Goal: Task Accomplishment & Management: Use online tool/utility

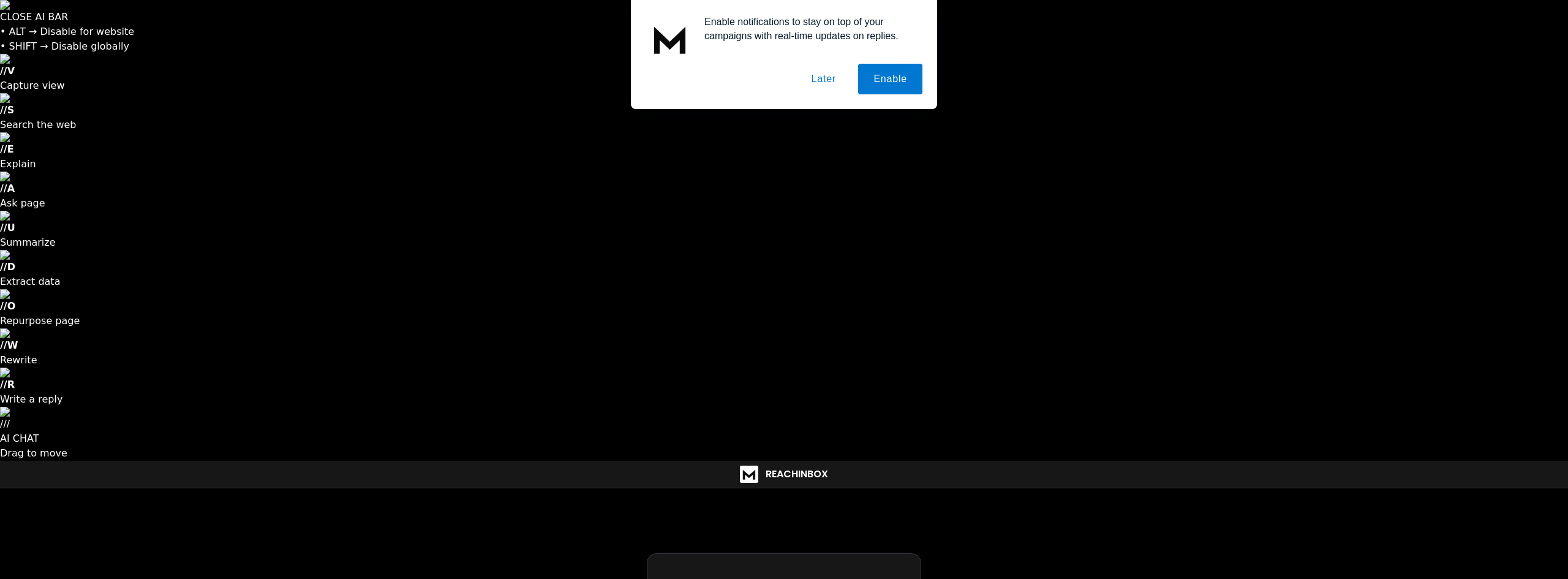
click at [825, 87] on button "Later" at bounding box center [823, 79] width 55 height 31
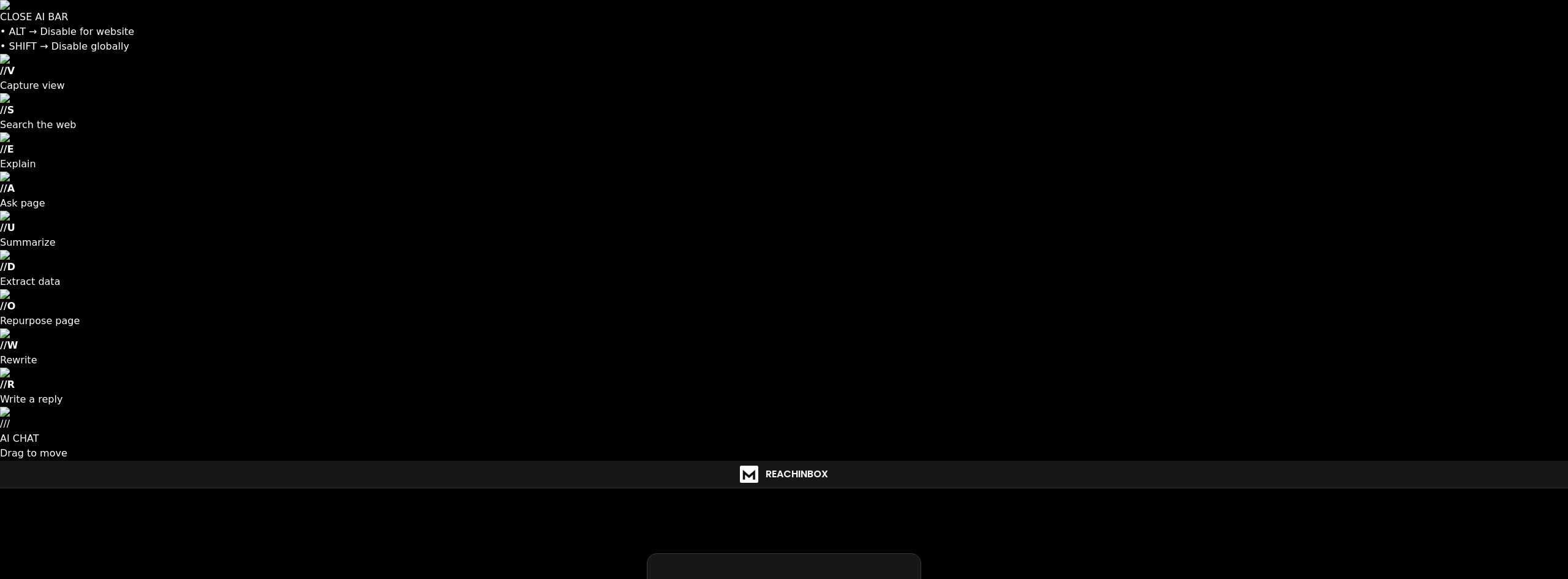
type input "**********"
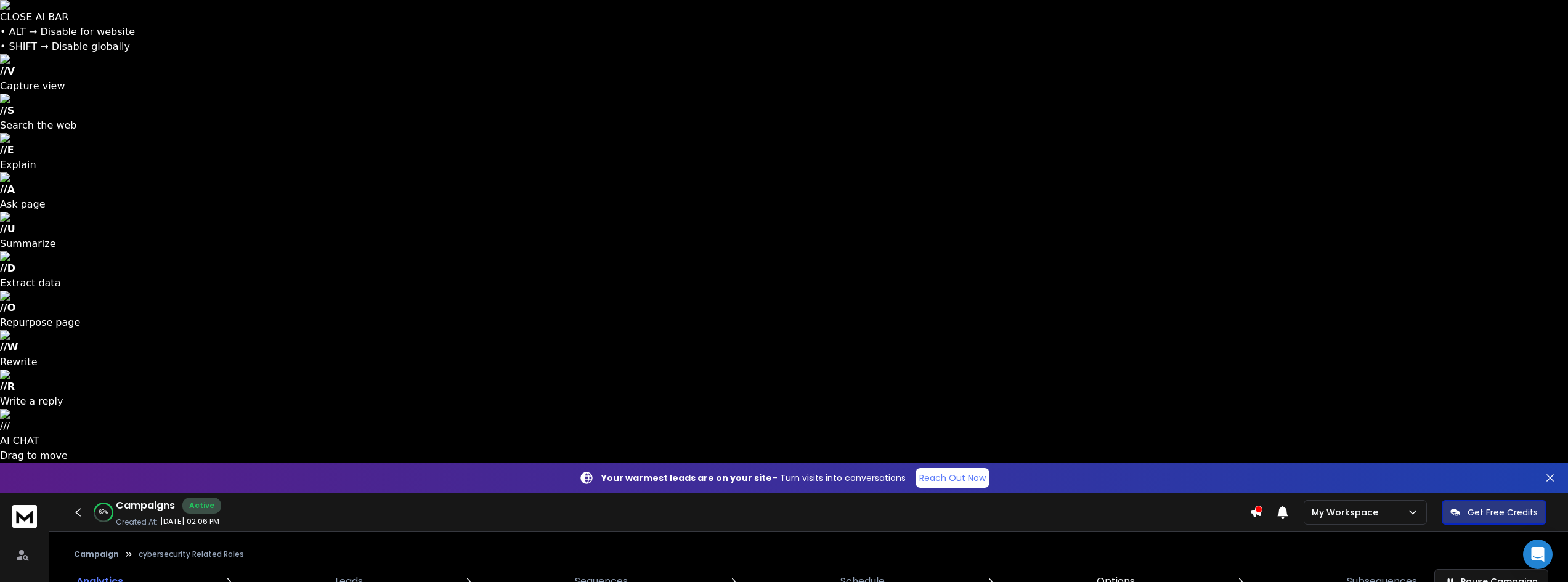
click at [1096, 574] on p "Options" at bounding box center [1115, 581] width 38 height 15
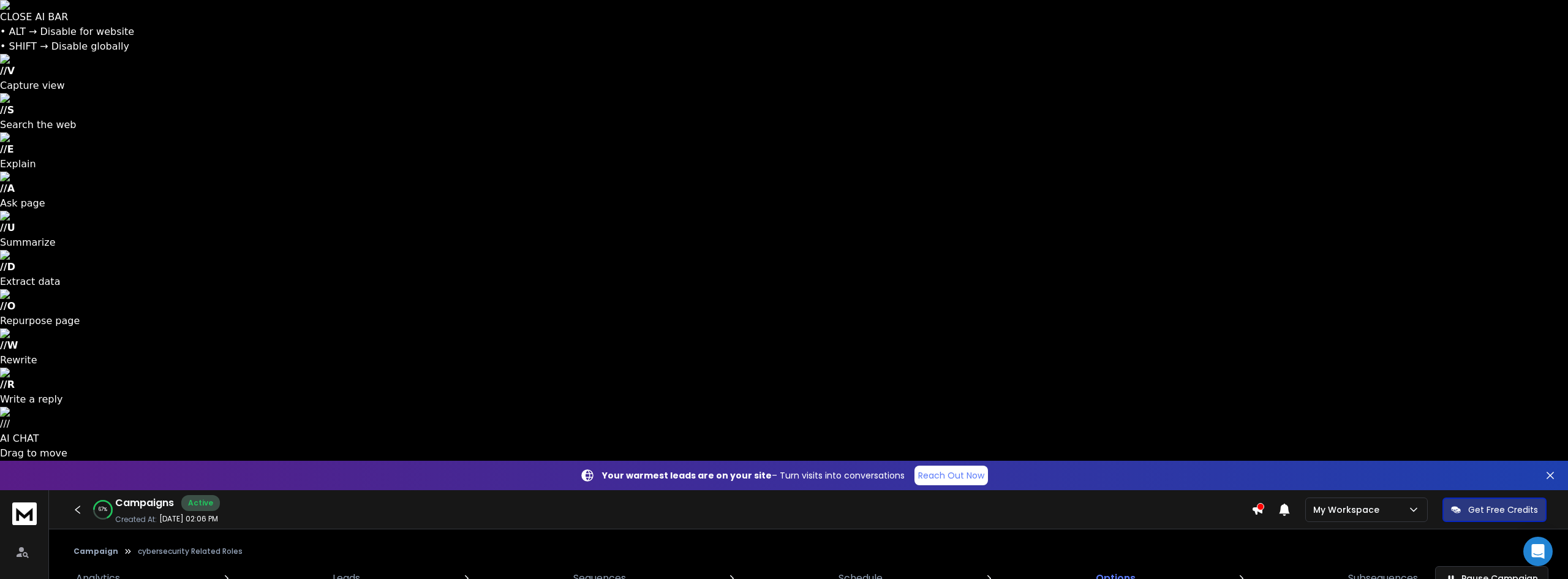
select select "*"
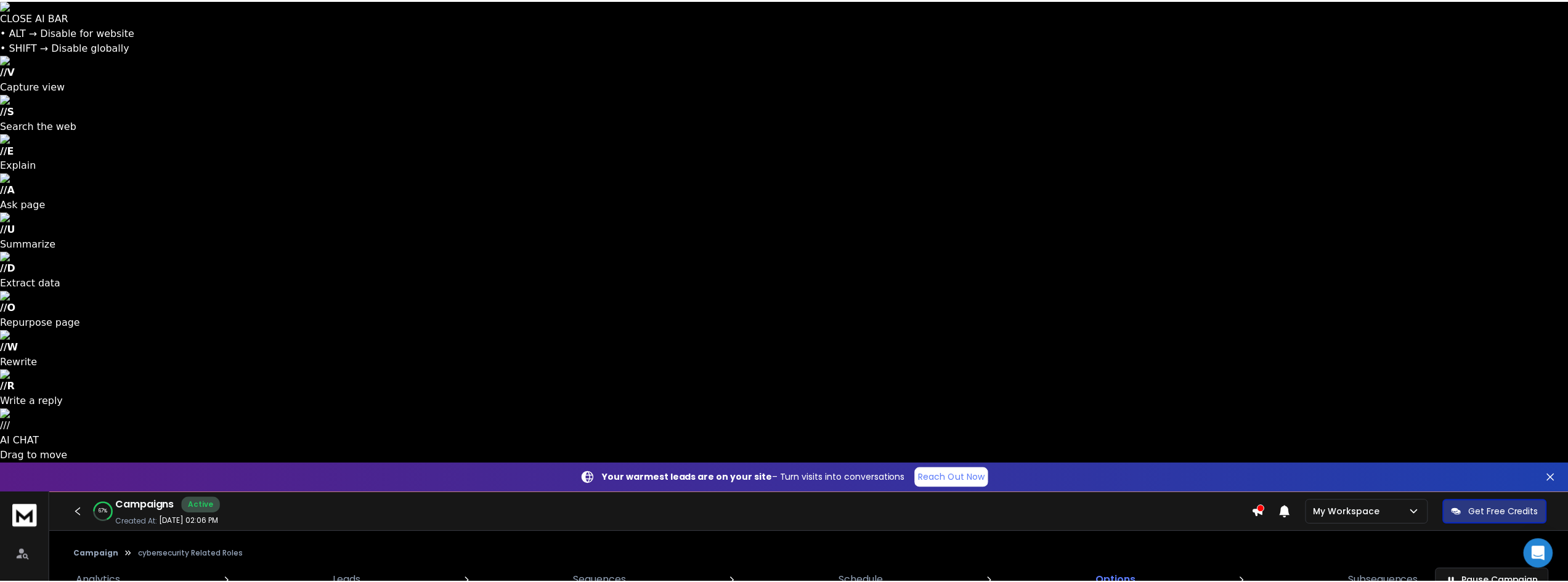
scroll to position [1393, 0]
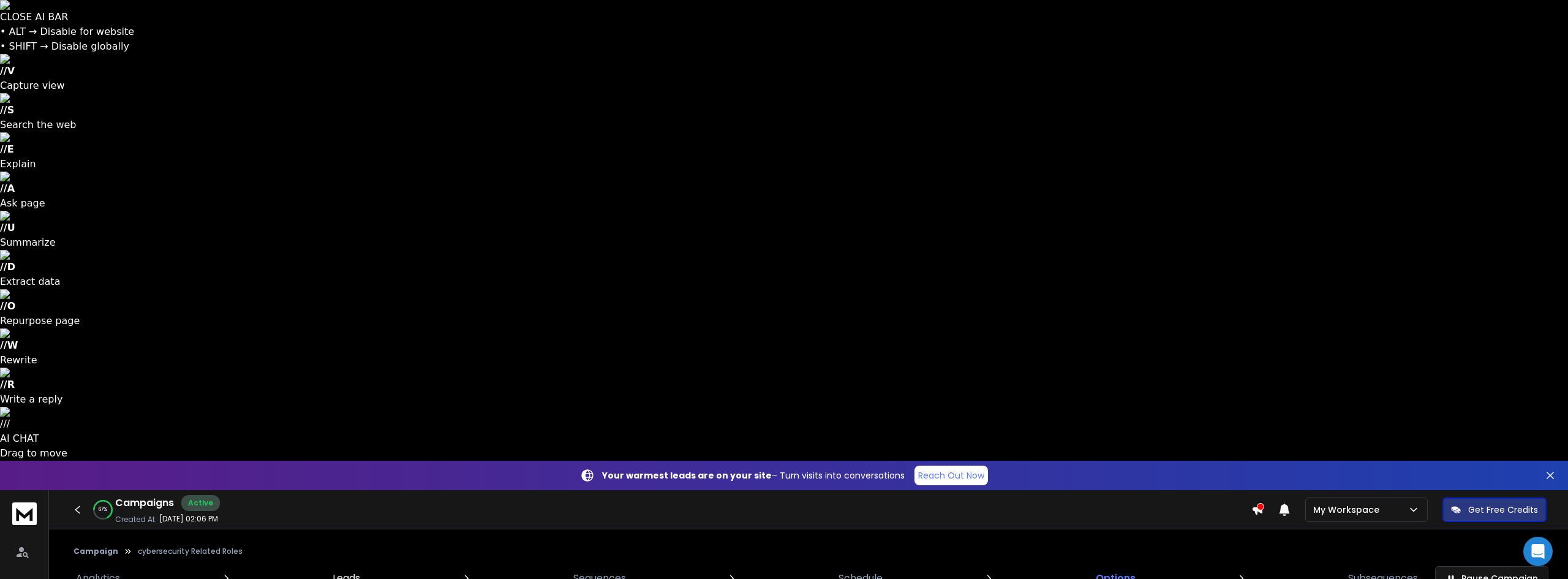
click at [342, 564] on link "Leads" at bounding box center [346, 578] width 42 height 29
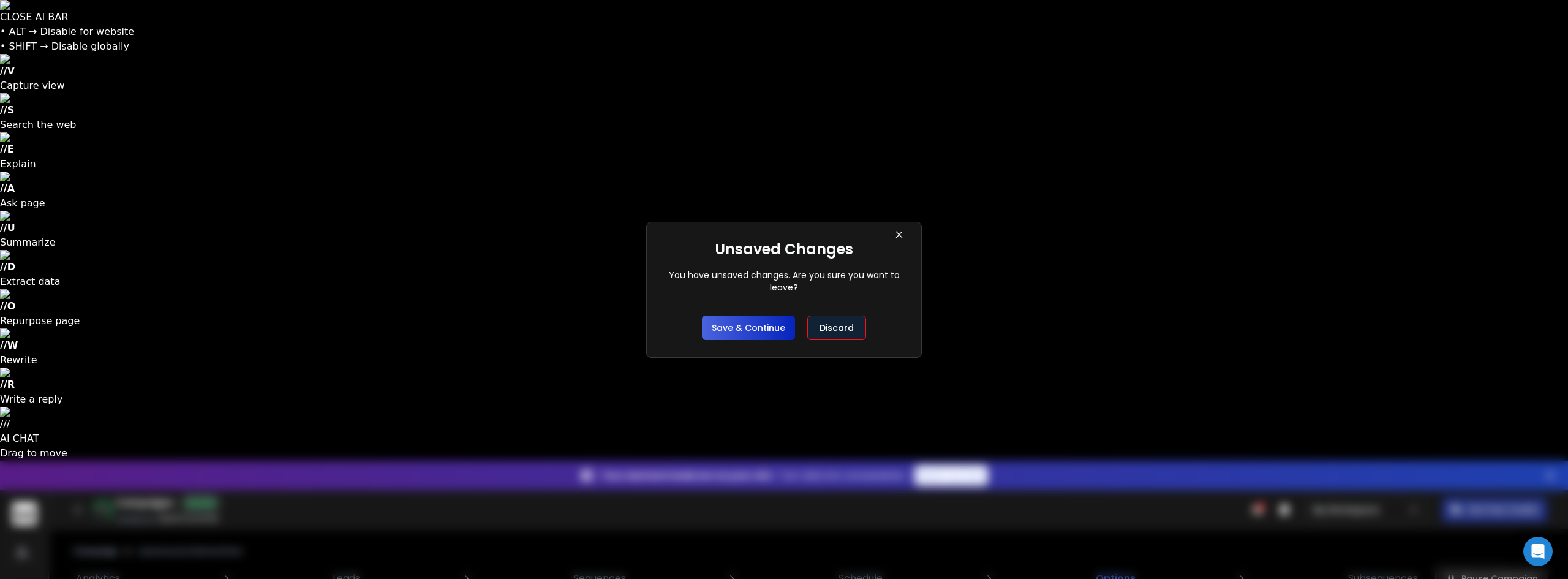
click at [840, 328] on button "Discard" at bounding box center [836, 328] width 59 height 24
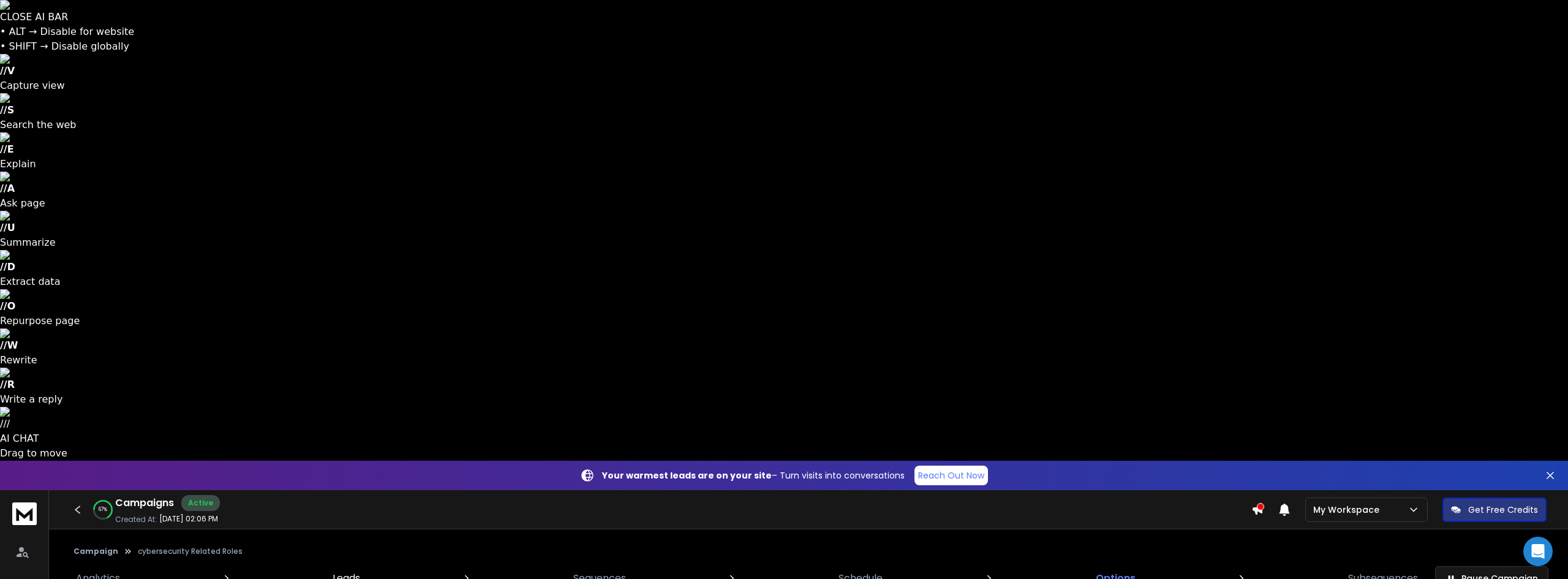
click at [339, 571] on p "Leads" at bounding box center [346, 578] width 27 height 15
click at [107, 571] on p "Analytics" at bounding box center [98, 578] width 44 height 15
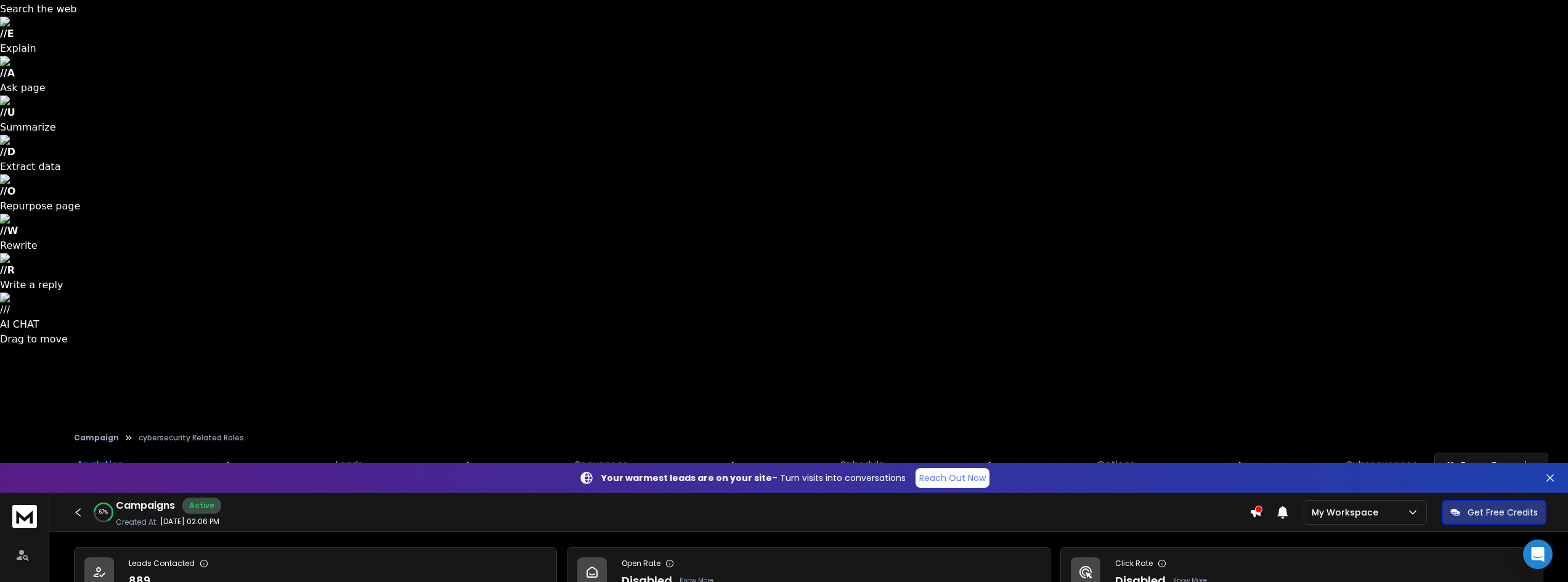
scroll to position [115, 0]
click at [28, 581] on icon at bounding box center [22, 592] width 12 height 10
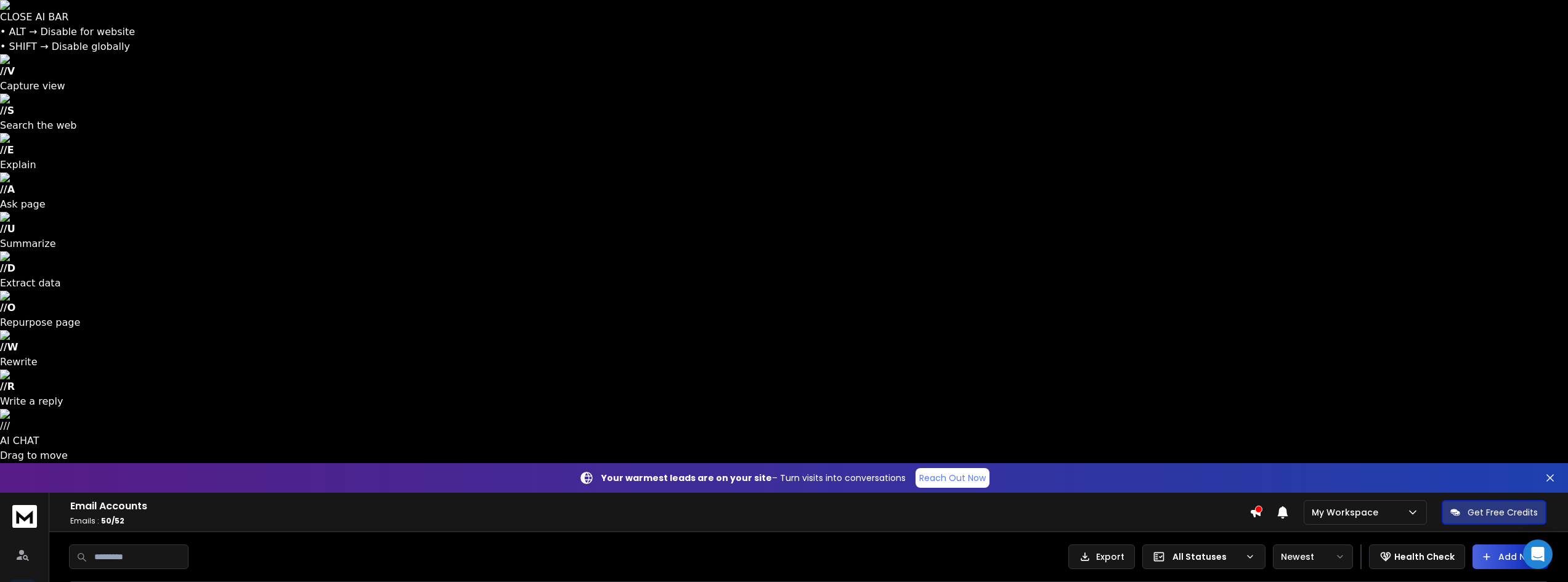
scroll to position [1109, 0]
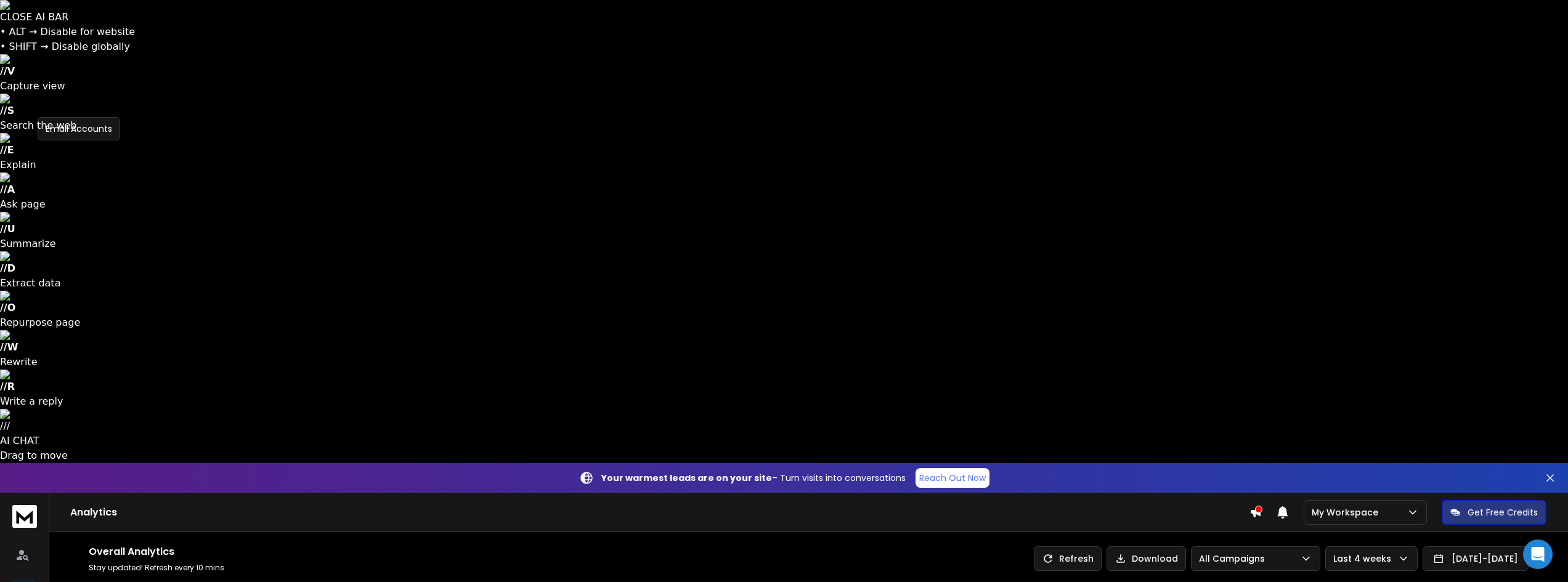
click at [22, 581] on icon at bounding box center [22, 592] width 12 height 10
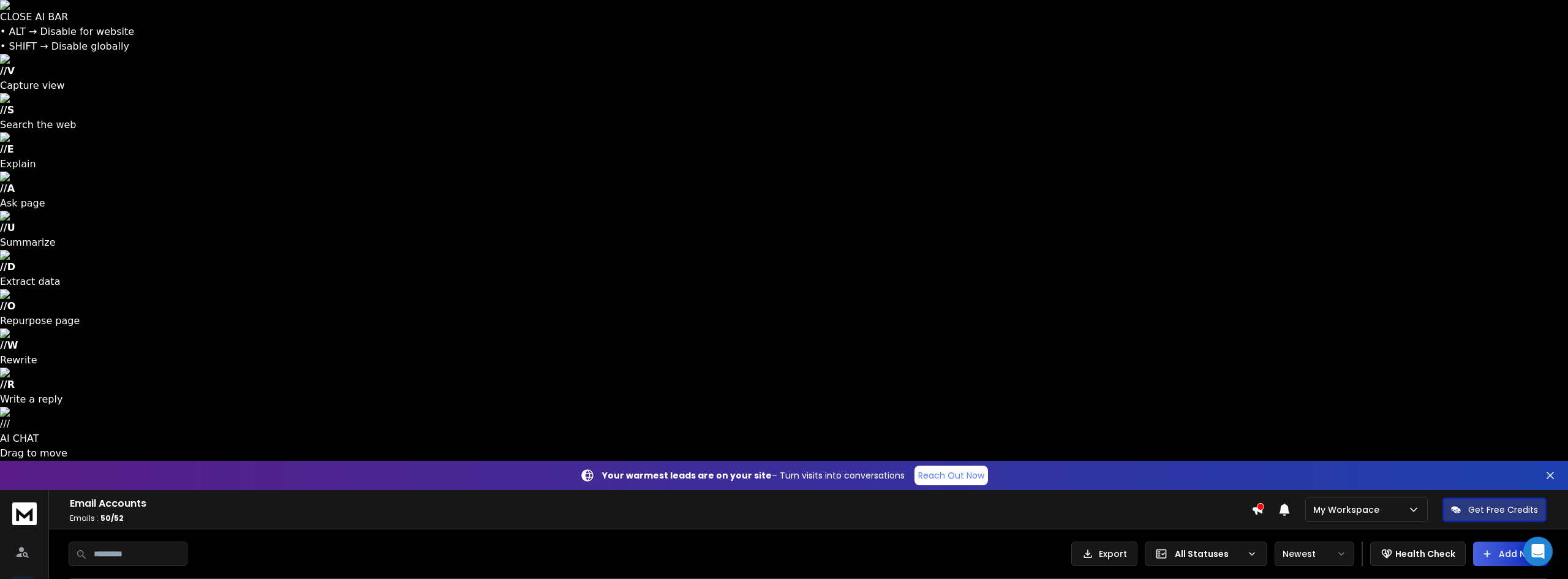
click at [1315, 542] on button "Newest" at bounding box center [1314, 554] width 79 height 24
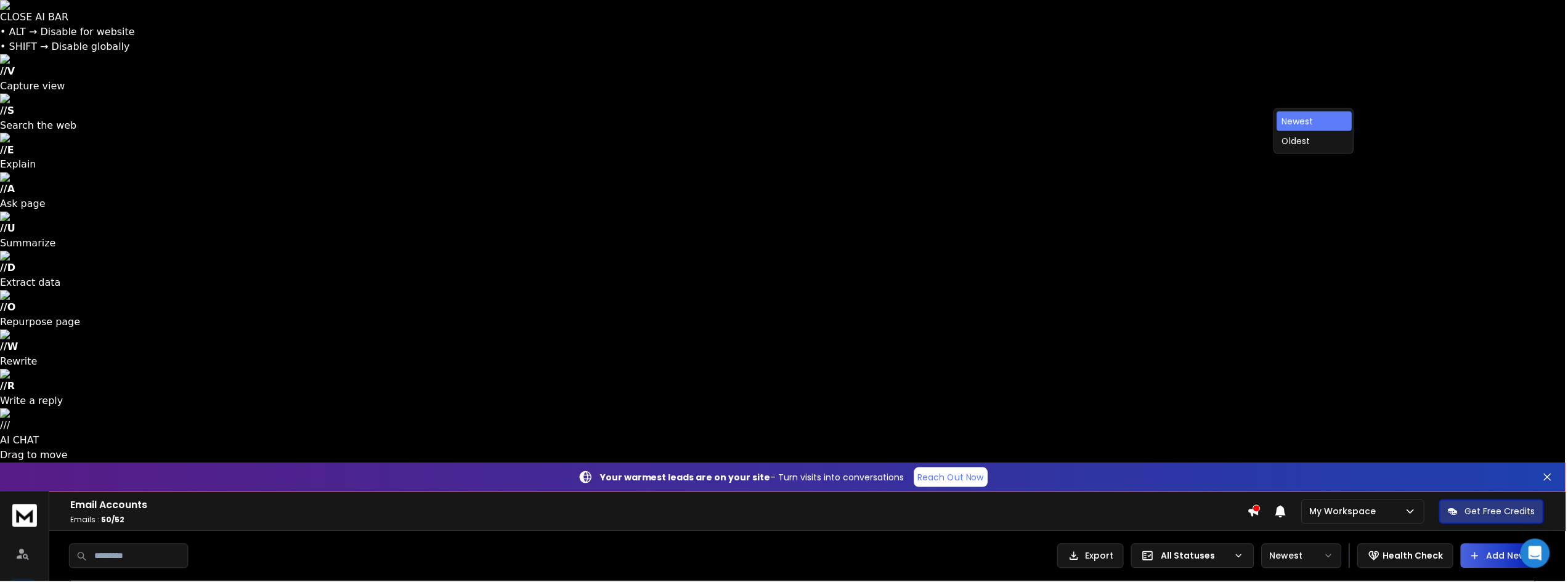
click at [1196, 550] on p "All Statuses" at bounding box center [1196, 556] width 68 height 12
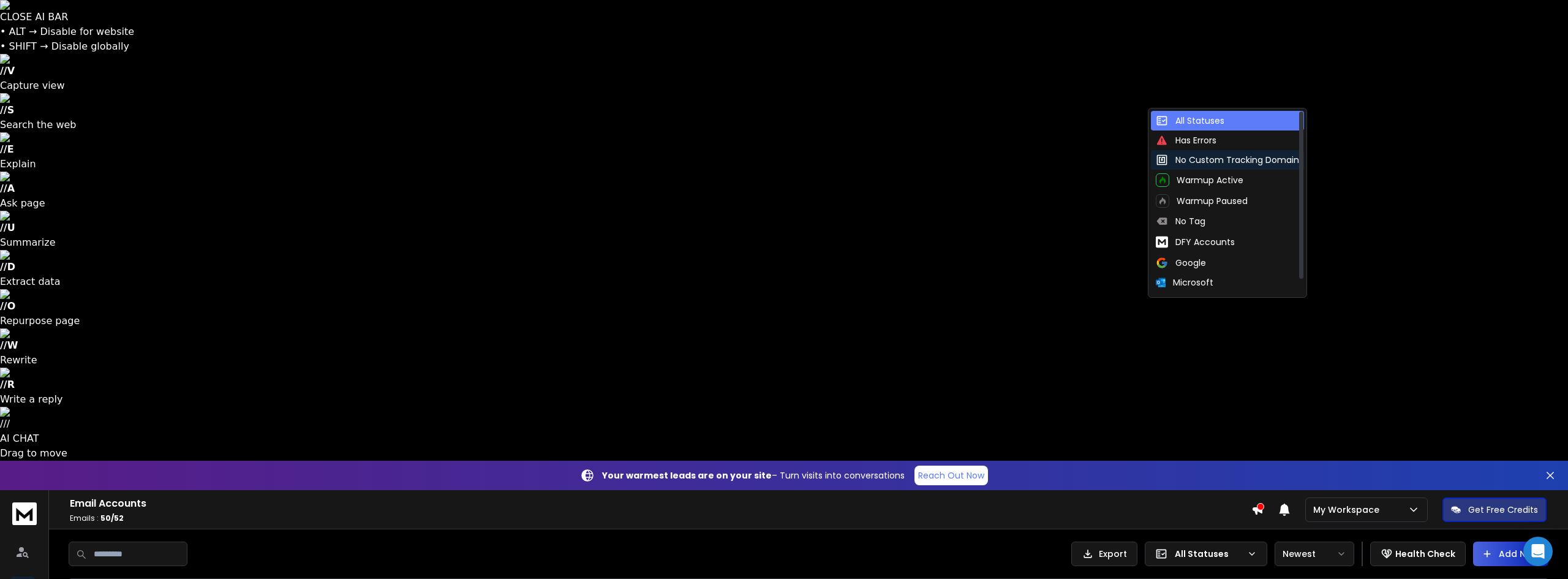
click at [1241, 158] on div "No Custom Tracking Domain" at bounding box center [1228, 159] width 143 height 12
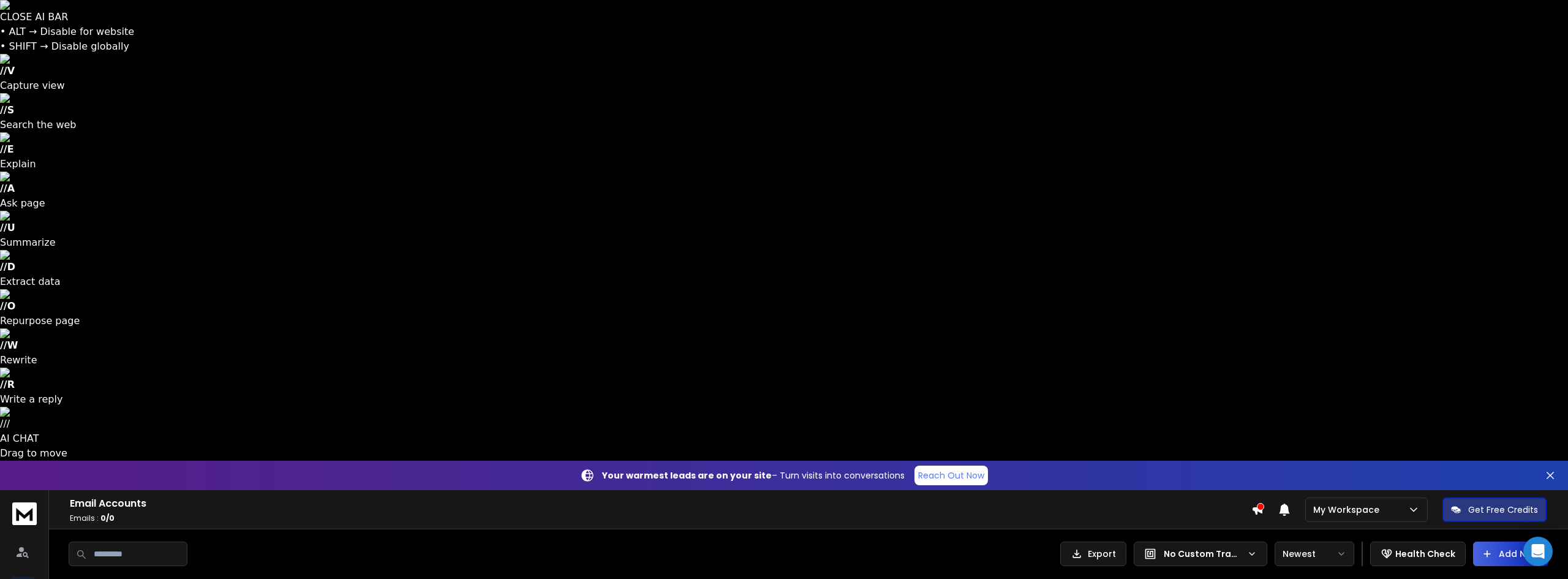
click at [1234, 547] on p "No Custom Tracking Domain" at bounding box center [1202, 553] width 78 height 12
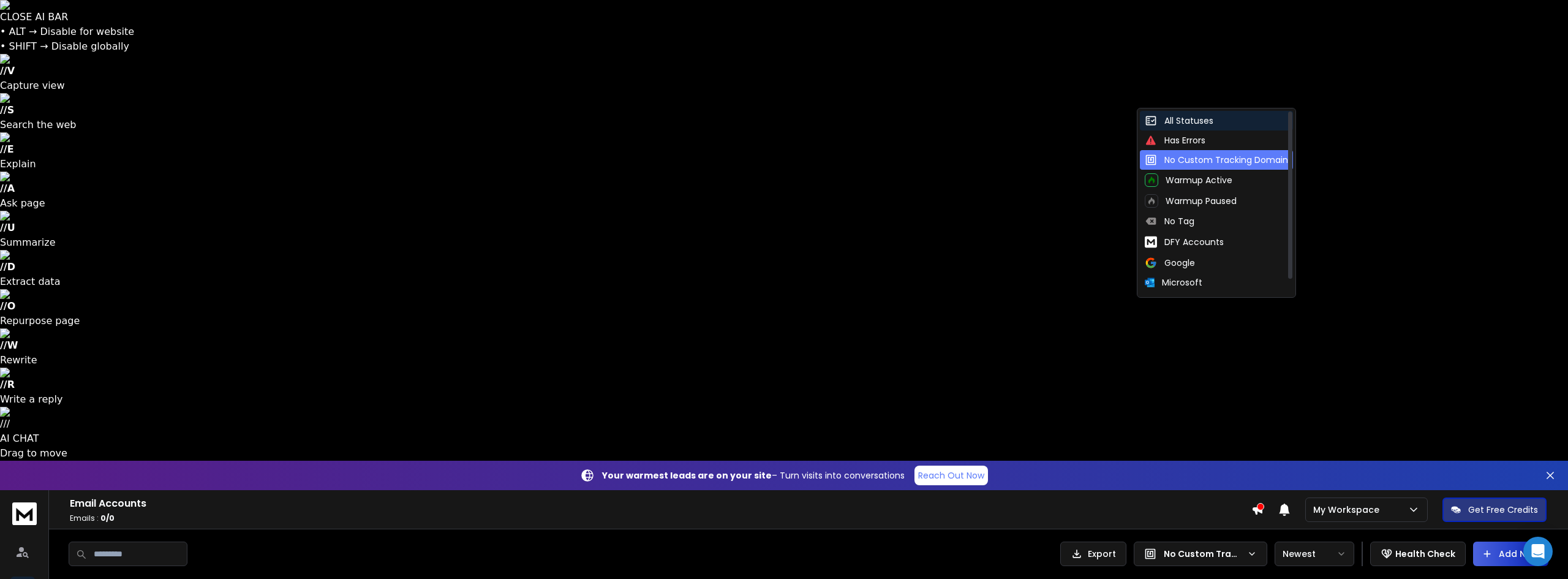
click at [1226, 125] on div "All Statuses" at bounding box center [1216, 120] width 153 height 19
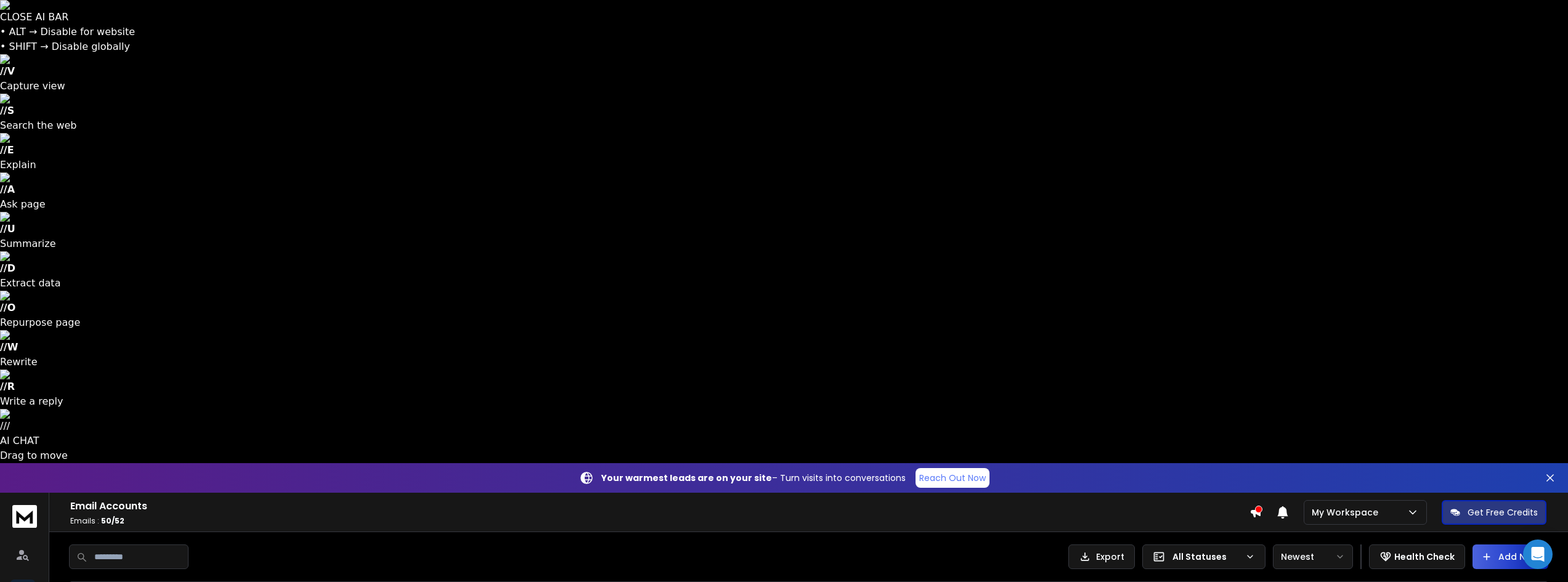
click at [1339, 545] on button "Newest" at bounding box center [1313, 557] width 80 height 24
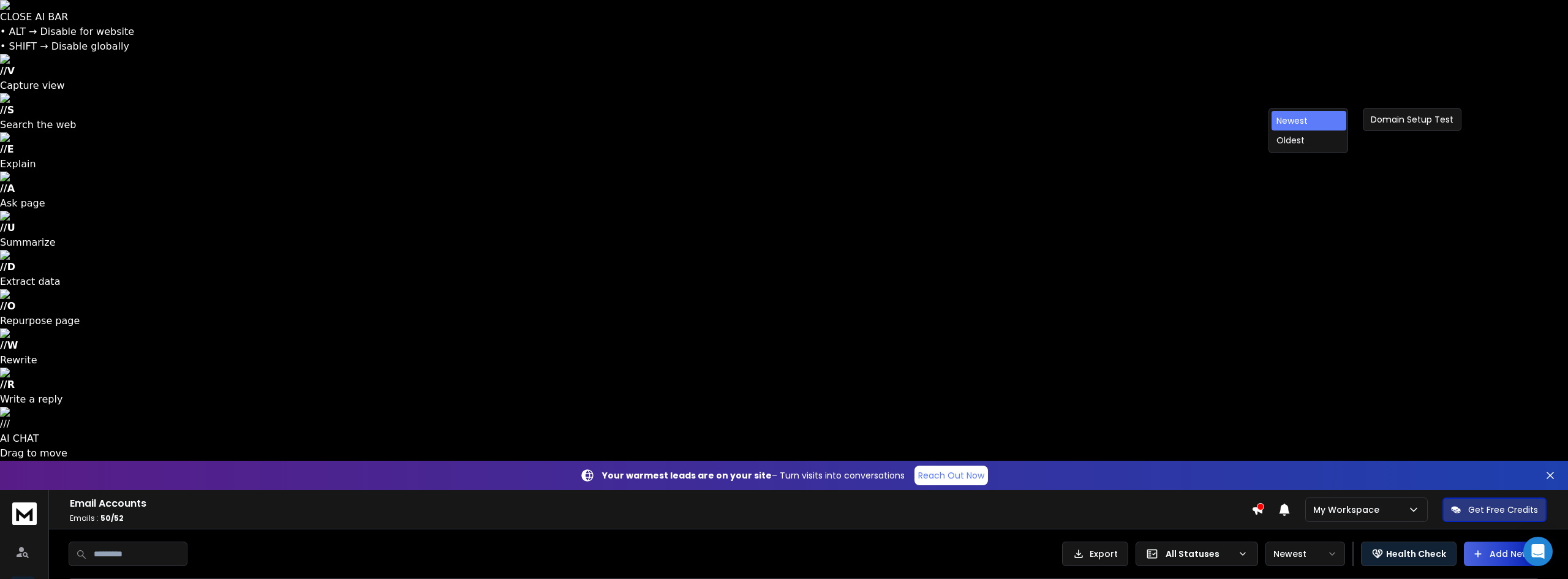
click at [1408, 547] on p "Health Check" at bounding box center [1416, 553] width 60 height 12
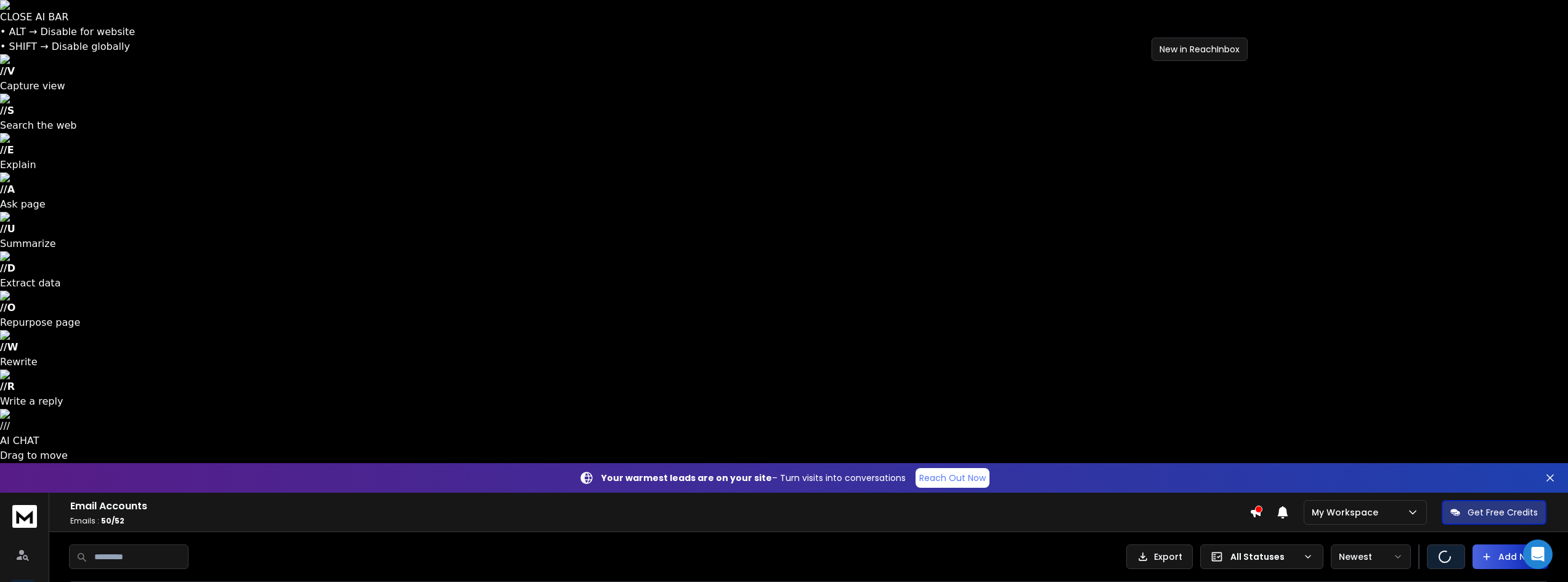
click at [1254, 506] on icon at bounding box center [1255, 512] width 12 height 12
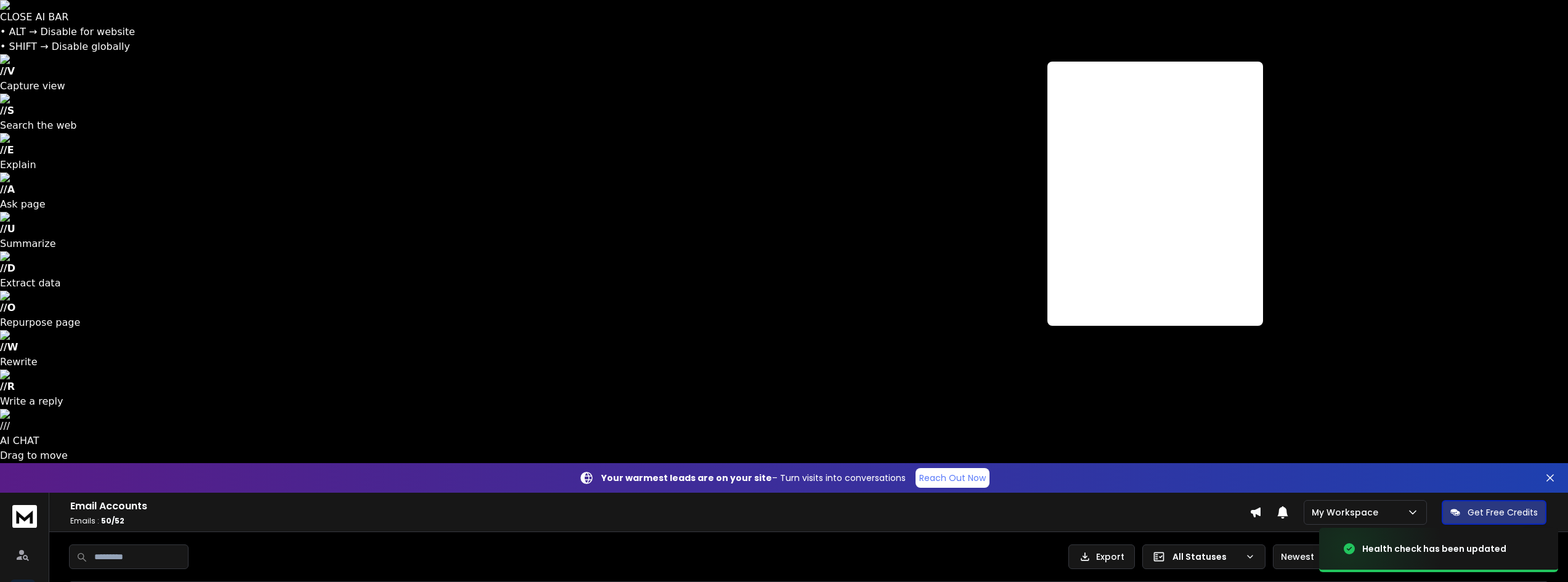
click at [873, 545] on div at bounding box center [565, 557] width 992 height 24
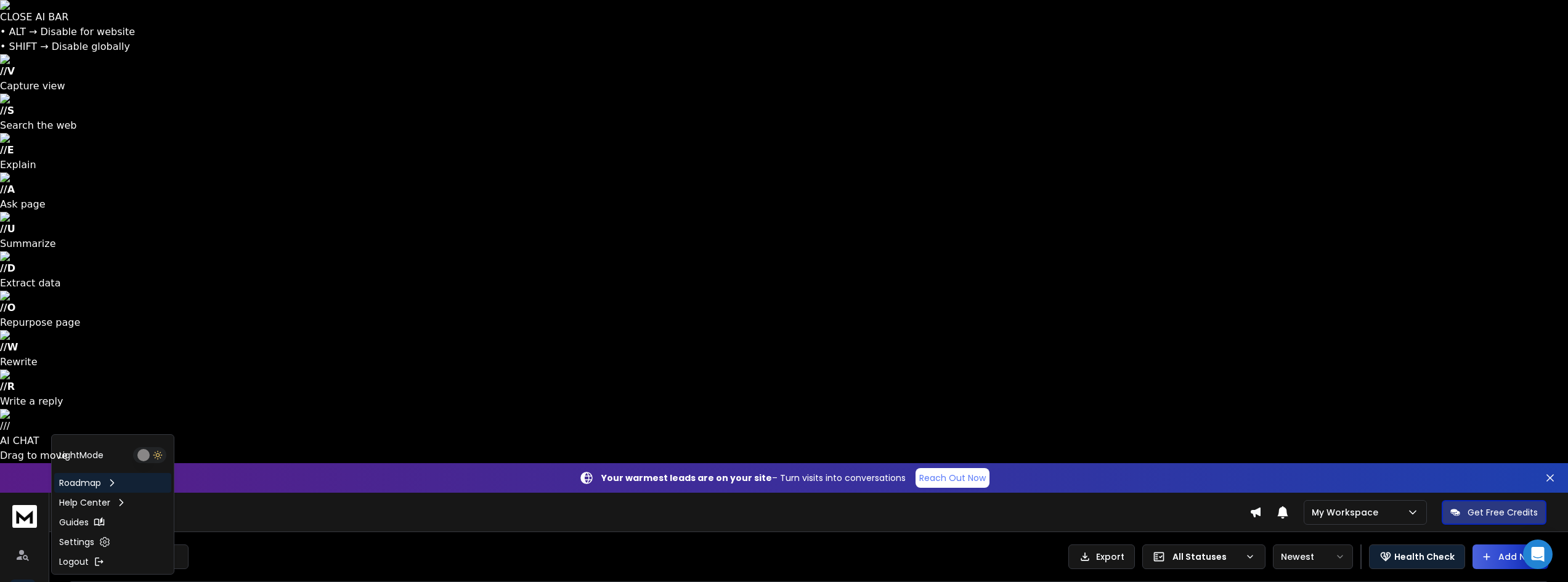
click at [150, 457] on button "button" at bounding box center [150, 455] width 33 height 16
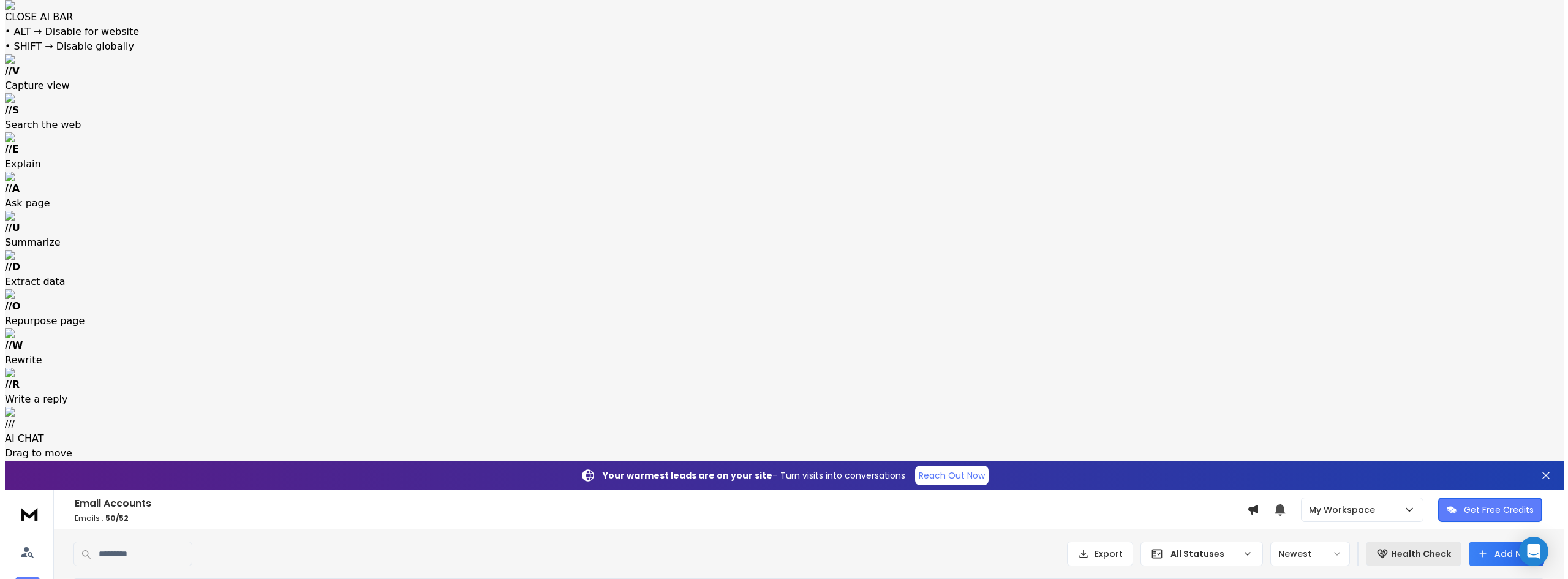
scroll to position [980, 0]
